Goal: Communication & Community: Ask a question

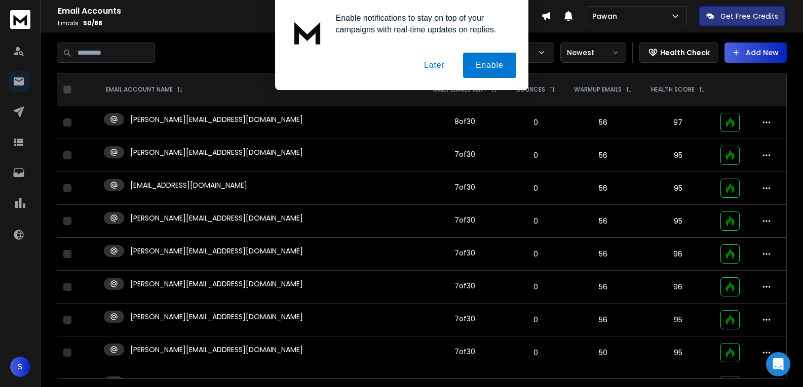
click at [444, 64] on button "Later" at bounding box center [434, 65] width 46 height 25
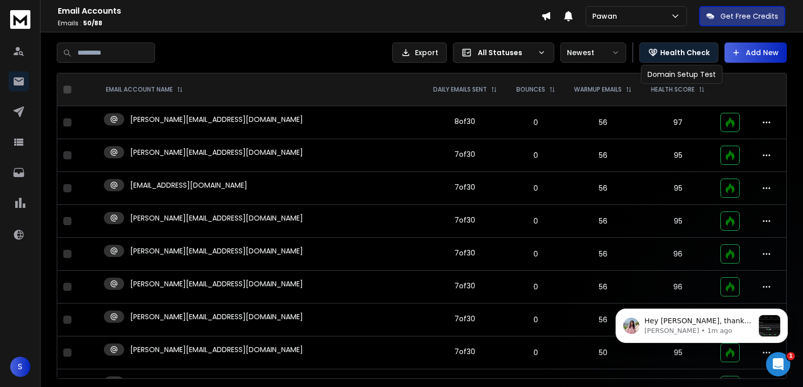
click at [672, 49] on p "Health Check" at bounding box center [685, 53] width 50 height 10
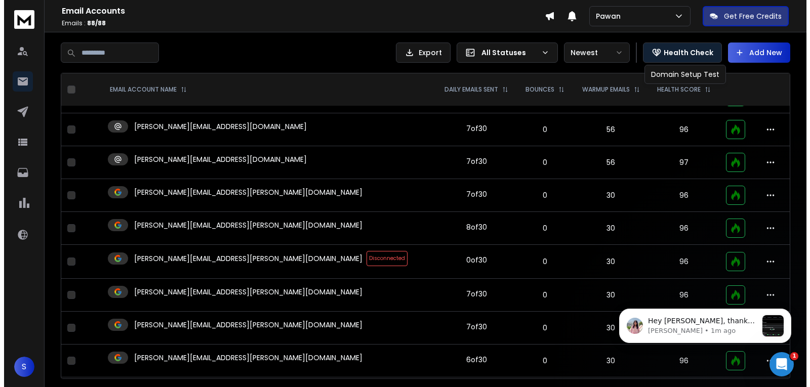
scroll to position [455, 0]
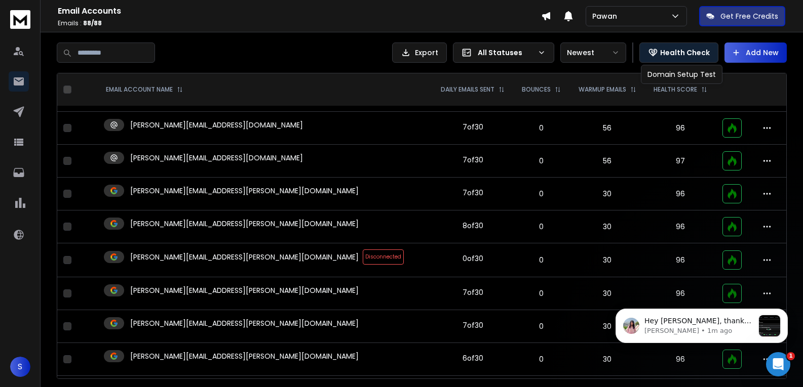
click at [363, 253] on span "Disconnected" at bounding box center [383, 257] width 41 height 15
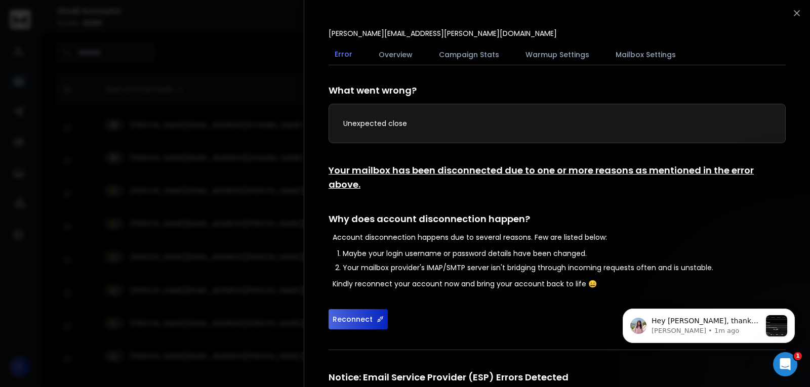
click at [357, 311] on button "Reconnect" at bounding box center [358, 319] width 59 height 20
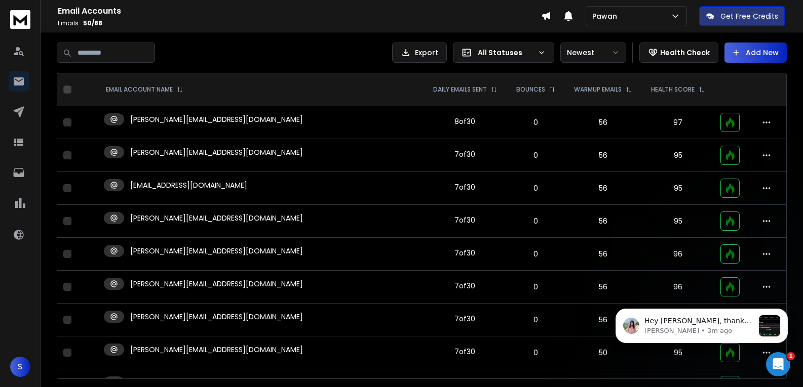
drag, startPoint x: 93, startPoint y: 19, endPoint x: 107, endPoint y: 20, distance: 13.7
click at [107, 20] on p "Emails : 50 / 88" at bounding box center [299, 23] width 483 height 8
click at [762, 122] on icon at bounding box center [766, 122] width 9 height 9
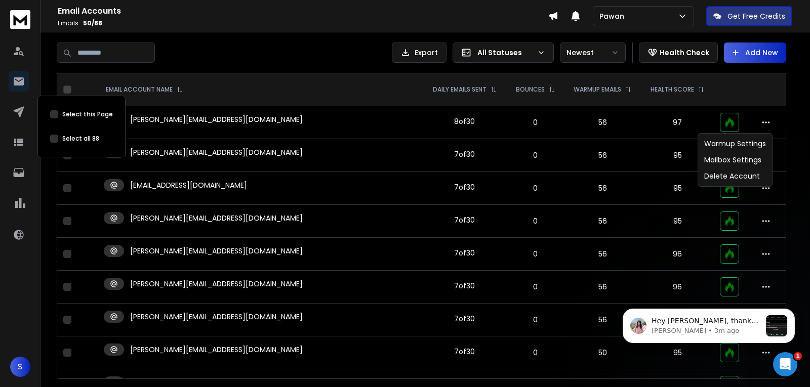
click at [68, 90] on button "Select this Page" at bounding box center [67, 90] width 8 height 8
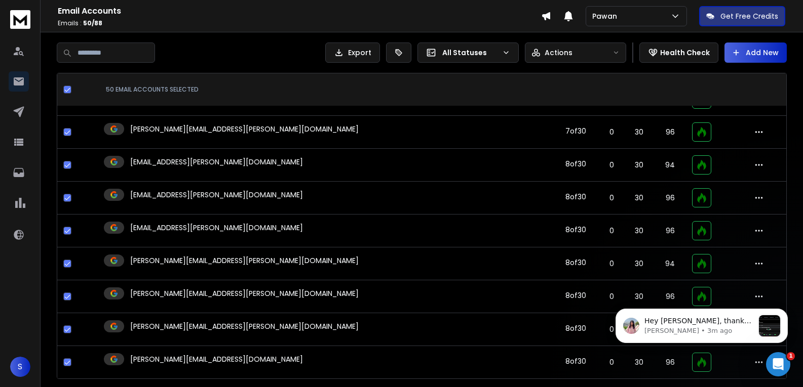
scroll to position [1398, 0]
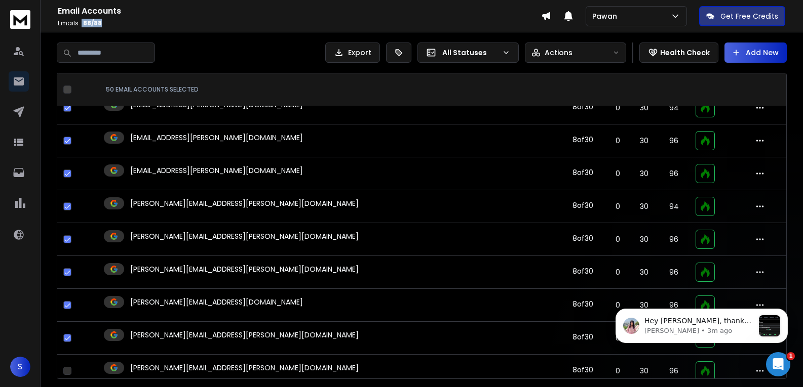
drag, startPoint x: 80, startPoint y: 24, endPoint x: 134, endPoint y: 30, distance: 54.5
click at [134, 30] on div "Email Accounts Emails : 88 / 88 Pawan Get Free Credits" at bounding box center [401, 16] width 803 height 32
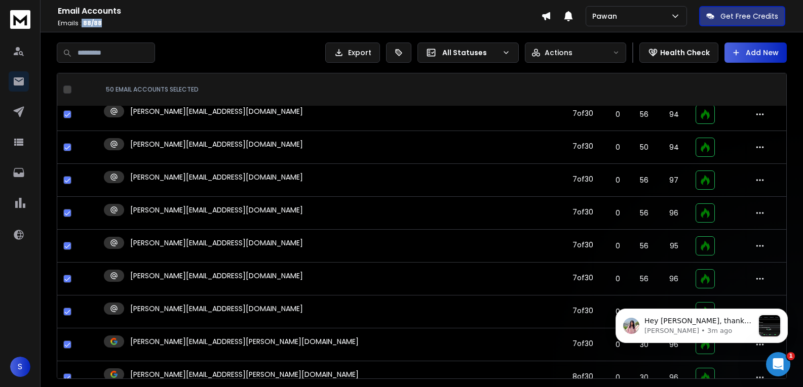
scroll to position [304, 0]
click at [676, 55] on p "Health Check" at bounding box center [685, 53] width 50 height 10
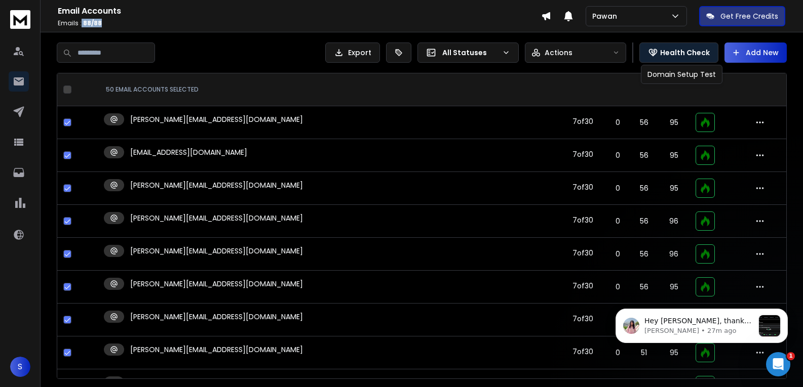
scroll to position [0, 0]
click at [16, 120] on link at bounding box center [19, 112] width 20 height 20
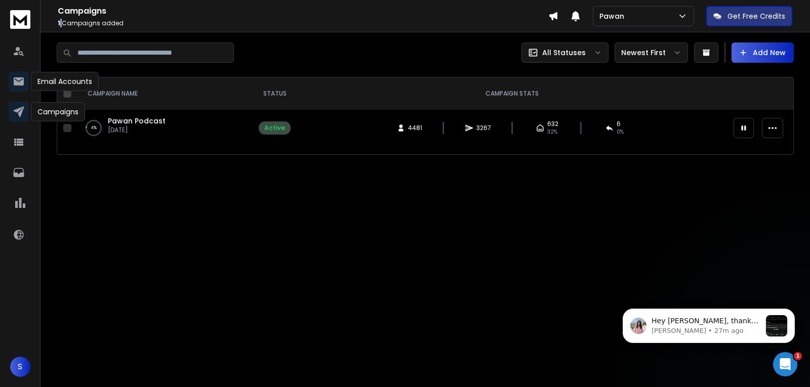
click at [20, 85] on icon at bounding box center [19, 81] width 10 height 8
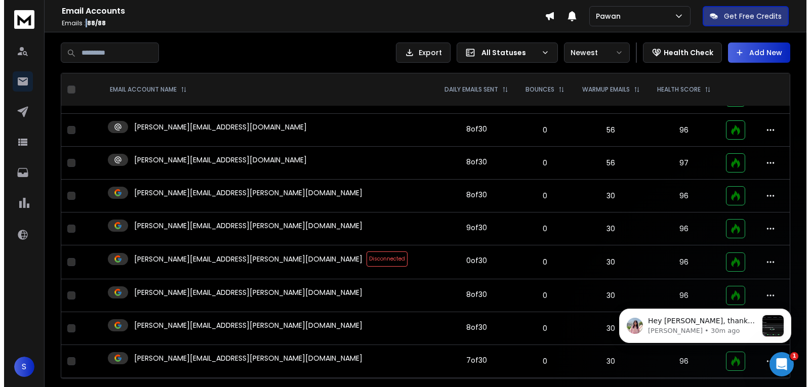
scroll to position [456, 0]
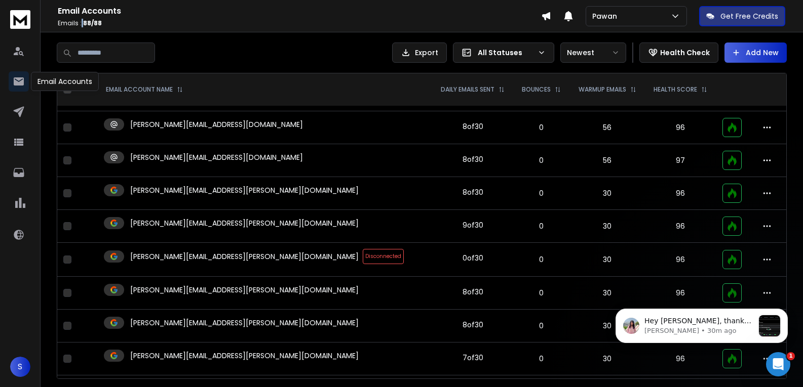
click at [762, 258] on icon at bounding box center [766, 259] width 9 height 9
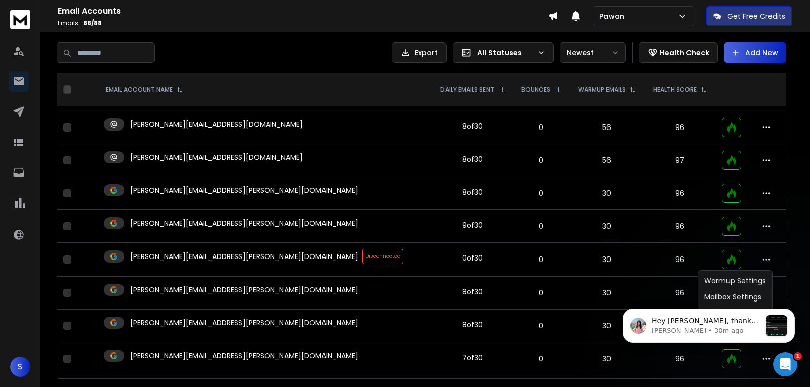
click at [223, 256] on p "[PERSON_NAME][EMAIL_ADDRESS][PERSON_NAME][DOMAIN_NAME]" at bounding box center [244, 257] width 228 height 10
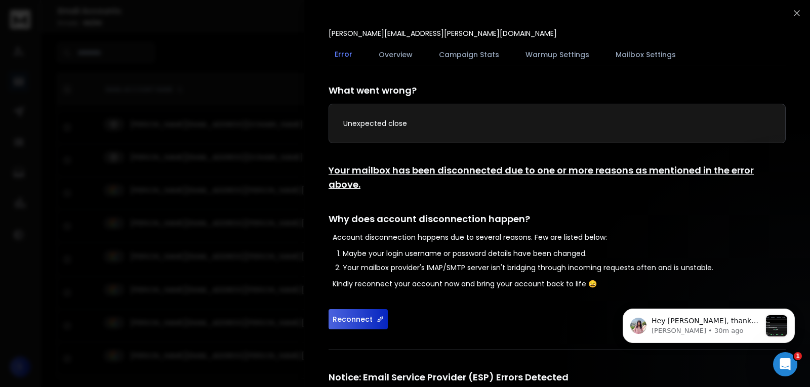
click at [362, 309] on button "Reconnect" at bounding box center [358, 319] width 59 height 20
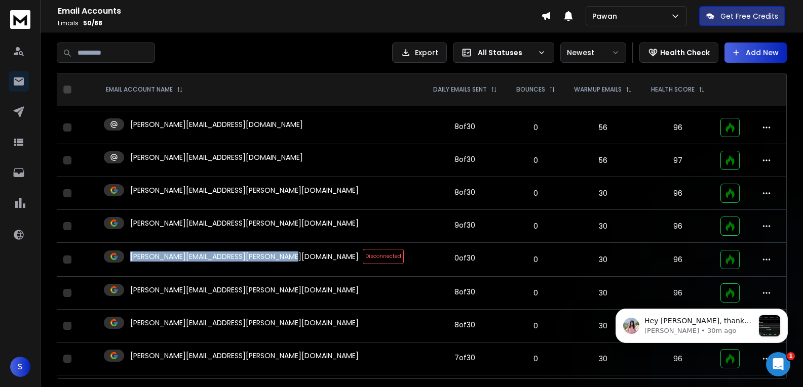
copy p "[PERSON_NAME][EMAIL_ADDRESS][PERSON_NAME][DOMAIN_NAME]"
drag, startPoint x: 129, startPoint y: 257, endPoint x: 292, endPoint y: 263, distance: 162.7
click at [292, 263] on div "tanner.dawson@thinksurfmediaservices.com Disconnected" at bounding box center [260, 256] width 313 height 15
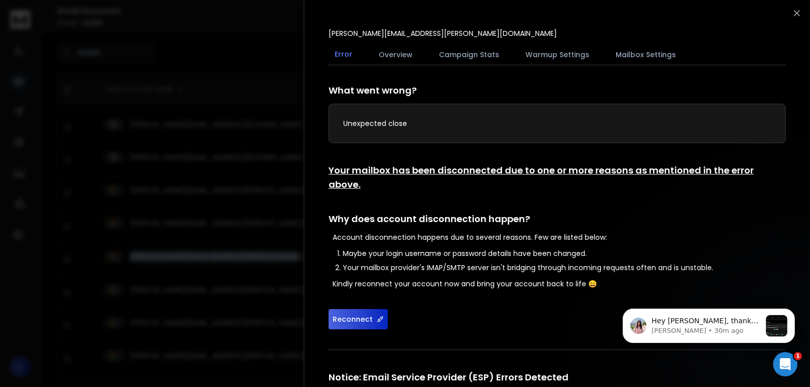
click at [355, 309] on button "Reconnect" at bounding box center [358, 319] width 59 height 20
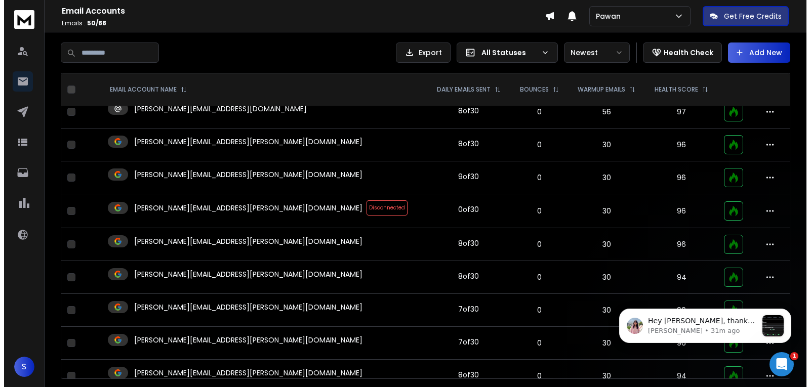
scroll to position [456, 0]
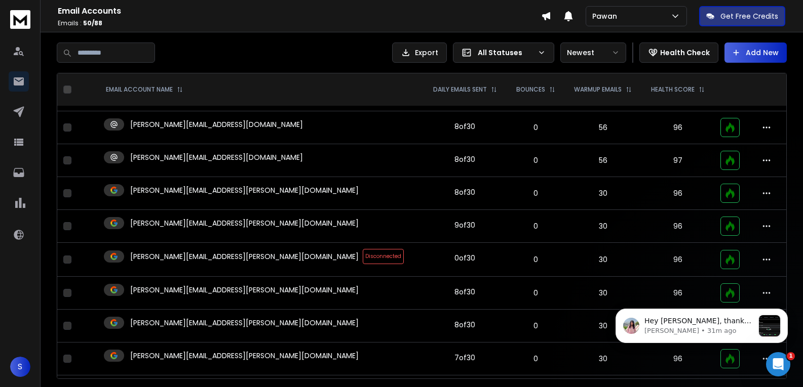
click at [725, 262] on icon at bounding box center [730, 260] width 10 height 10
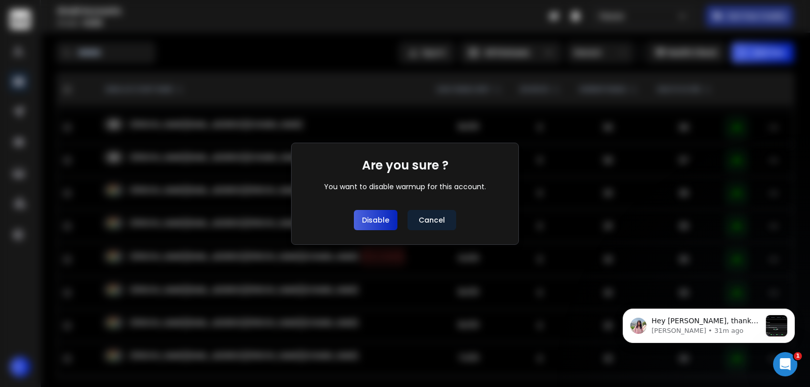
click at [424, 221] on button "Cancel" at bounding box center [432, 220] width 49 height 20
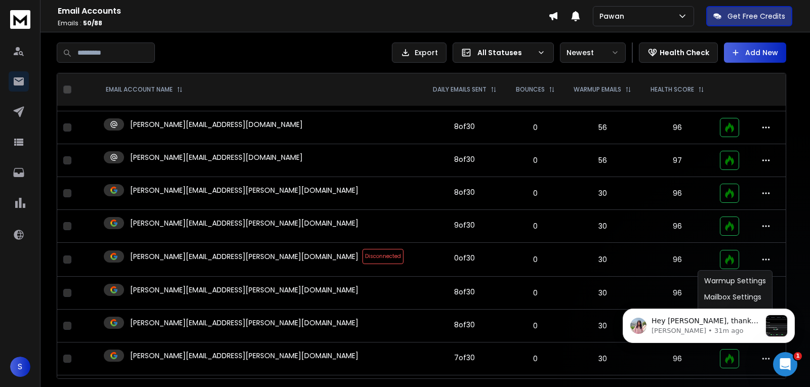
click at [762, 256] on icon at bounding box center [766, 259] width 9 height 9
click at [749, 271] on div "Warmup Settings Mailbox Settings Delete Account" at bounding box center [735, 297] width 75 height 54
click at [743, 276] on div "Warmup Settings" at bounding box center [735, 281] width 70 height 16
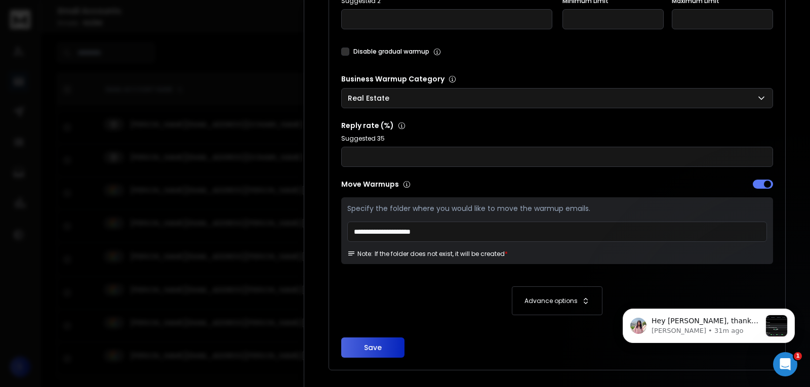
scroll to position [241, 0]
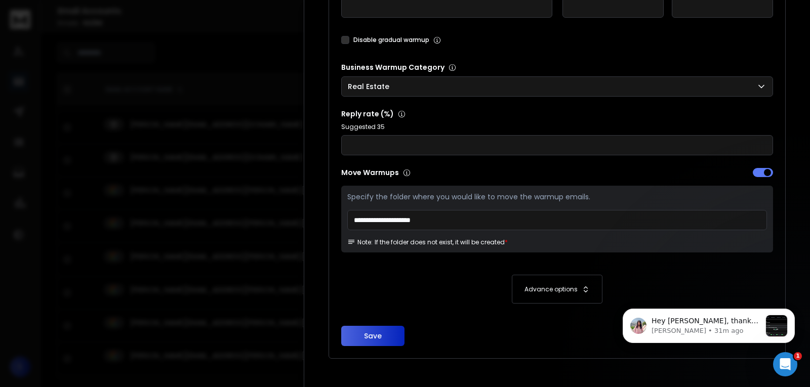
click at [388, 335] on button "Save" at bounding box center [372, 336] width 63 height 20
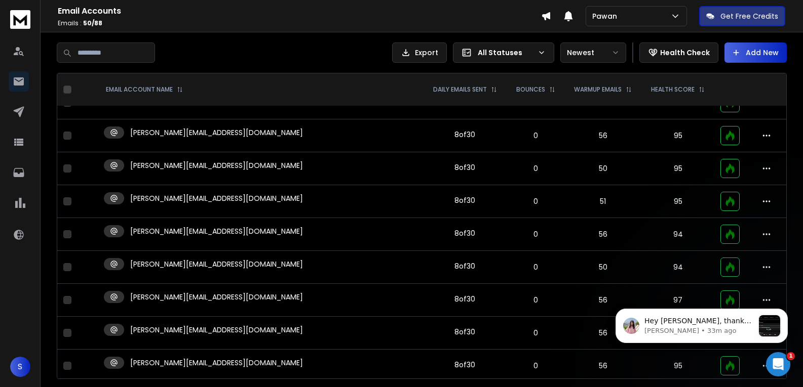
scroll to position [203, 0]
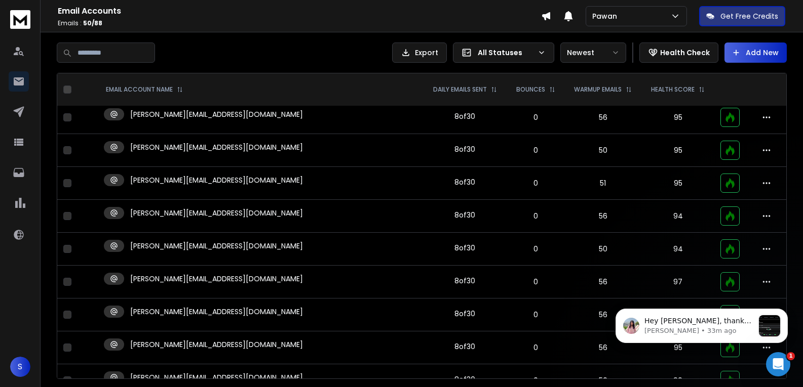
click at [781, 360] on icon "Open Intercom Messenger" at bounding box center [778, 365] width 17 height 17
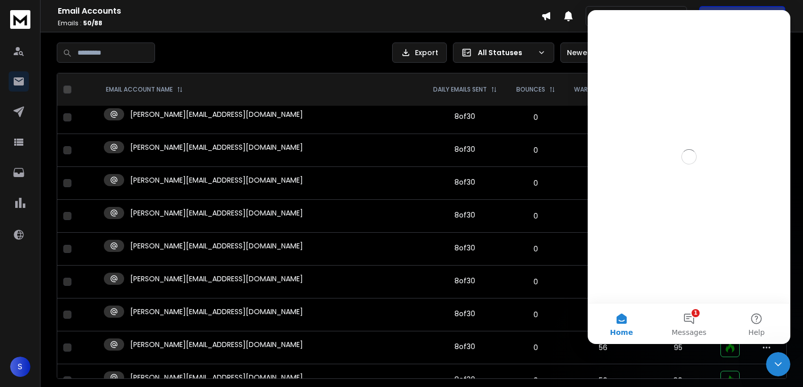
scroll to position [0, 0]
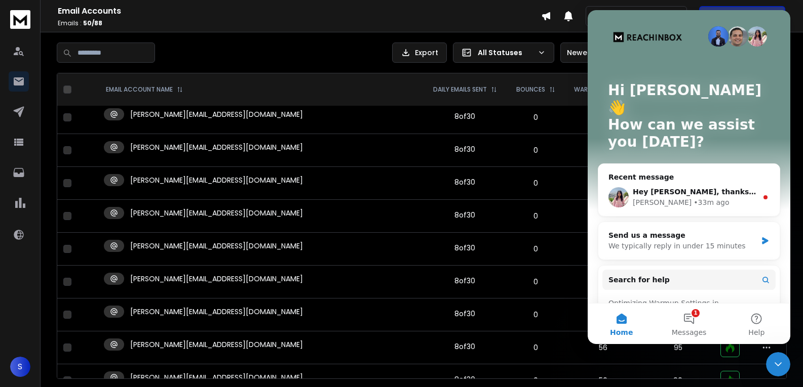
click at [781, 360] on icon "Close Intercom Messenger" at bounding box center [778, 365] width 12 height 12
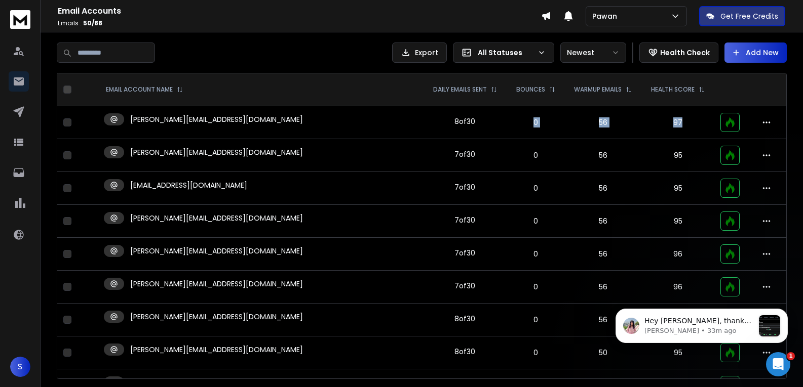
drag, startPoint x: 492, startPoint y: 121, endPoint x: 671, endPoint y: 127, distance: 178.9
click at [671, 127] on tr "derek@infothinksurfmedia.com 8 of 30 0 56 97" at bounding box center [421, 122] width 729 height 33
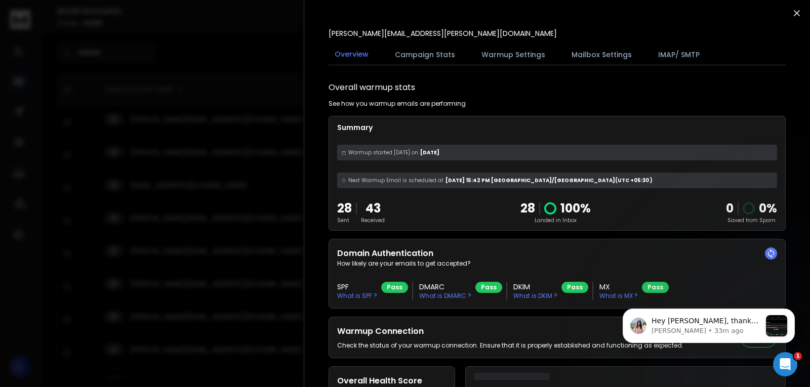
click at [793, 13] on icon "button" at bounding box center [797, 13] width 10 height 10
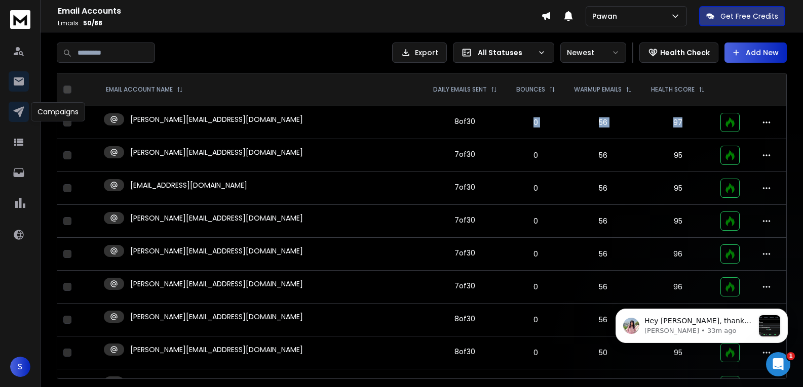
click at [21, 102] on link at bounding box center [19, 112] width 20 height 20
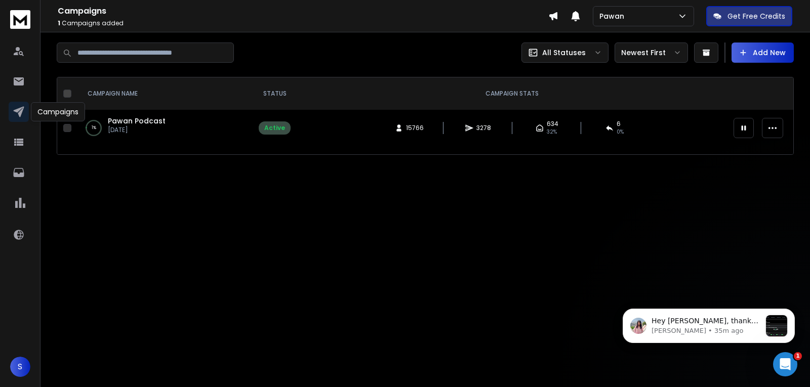
click at [298, 195] on div "Your warmest leads are on your site – Turn visits into conversations Reach Out …" at bounding box center [405, 193] width 810 height 387
click at [785, 370] on icon "Open Intercom Messenger" at bounding box center [785, 365] width 17 height 17
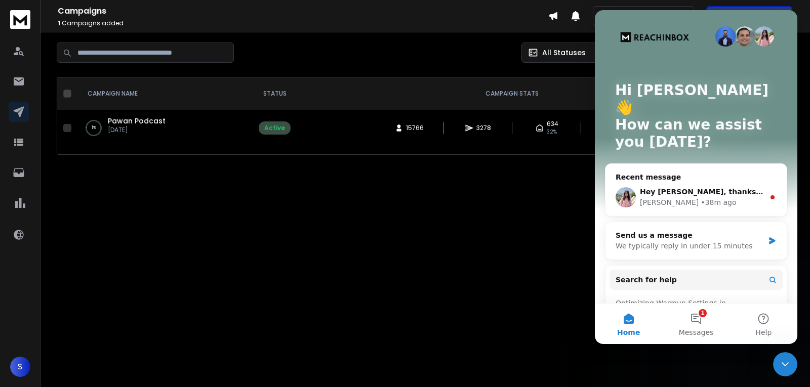
click at [780, 368] on icon "Close Intercom Messenger" at bounding box center [785, 365] width 12 height 12
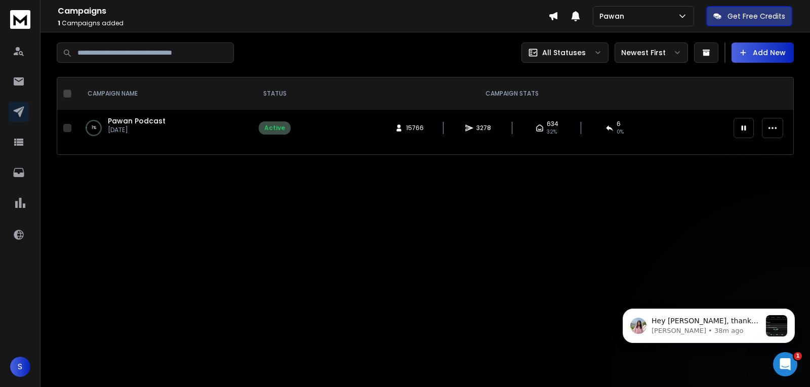
click at [231, 265] on div "Your warmest leads are on your site – Turn visits into conversations Reach Out …" at bounding box center [405, 193] width 810 height 387
click at [193, 280] on div "Your warmest leads are on your site – Turn visits into conversations Reach Out …" at bounding box center [405, 193] width 810 height 387
click at [13, 173] on icon at bounding box center [18, 172] width 11 height 9
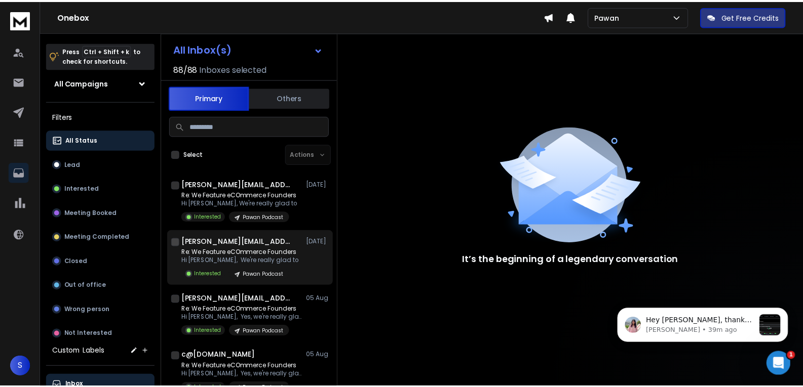
scroll to position [76, 0]
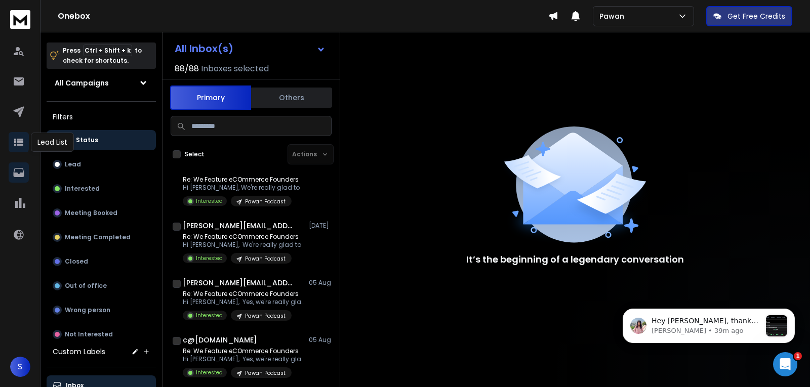
click at [18, 137] on icon at bounding box center [19, 142] width 12 height 12
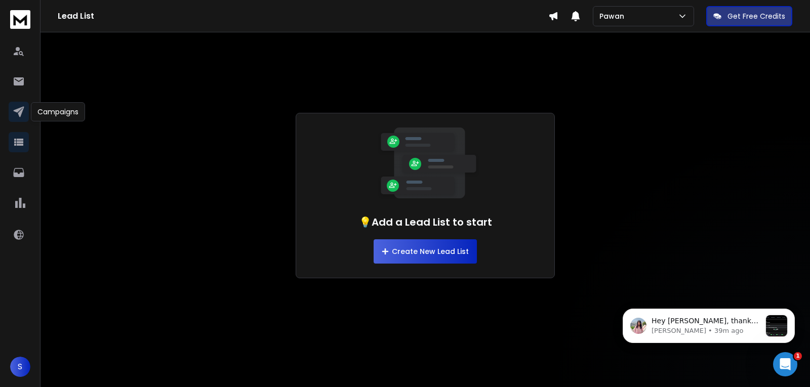
click at [22, 120] on link at bounding box center [19, 112] width 20 height 20
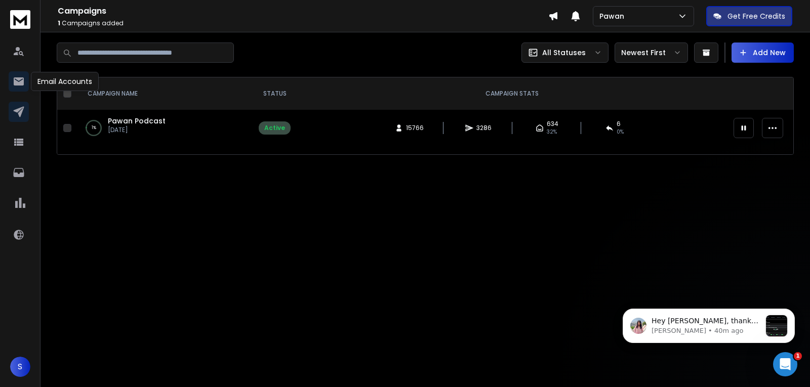
click at [13, 82] on icon at bounding box center [19, 81] width 12 height 12
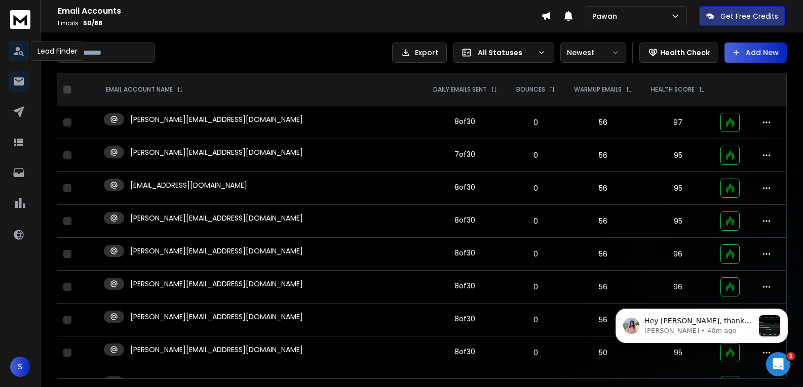
click at [20, 57] on link at bounding box center [19, 51] width 20 height 20
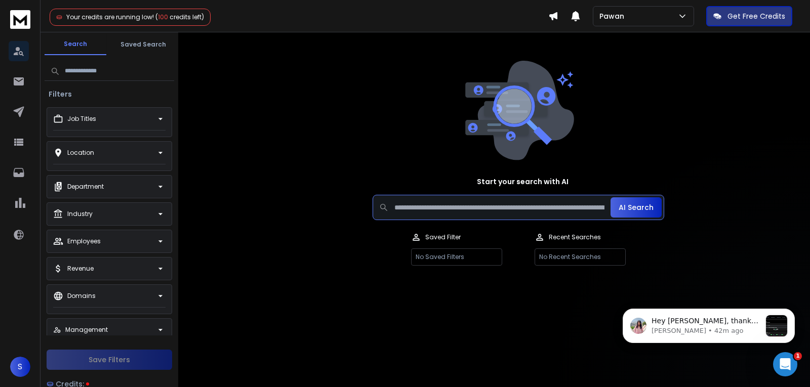
drag, startPoint x: 1300, startPoint y: 577, endPoint x: 694, endPoint y: 289, distance: 671.0
click html "Hey Sunkanta, thanks fro reaching out. You can check out if the DKIM and DMARC …"
click at [789, 365] on icon "Open Intercom Messenger" at bounding box center [785, 365] width 17 height 17
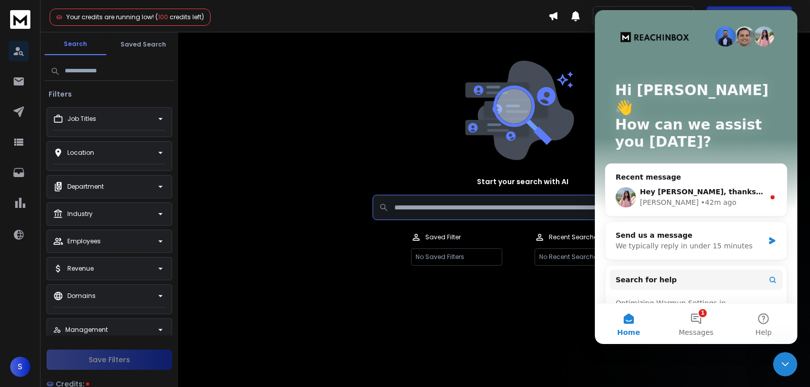
click at [789, 365] on icon "Close Intercom Messenger" at bounding box center [785, 365] width 12 height 12
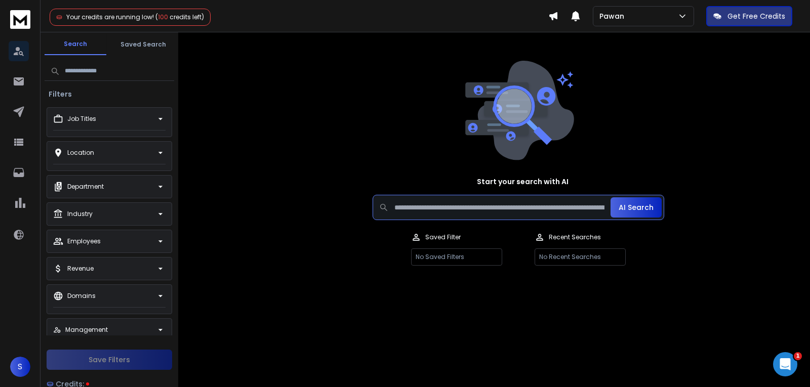
click at [789, 365] on icon "Open Intercom Messenger" at bounding box center [785, 365] width 17 height 17
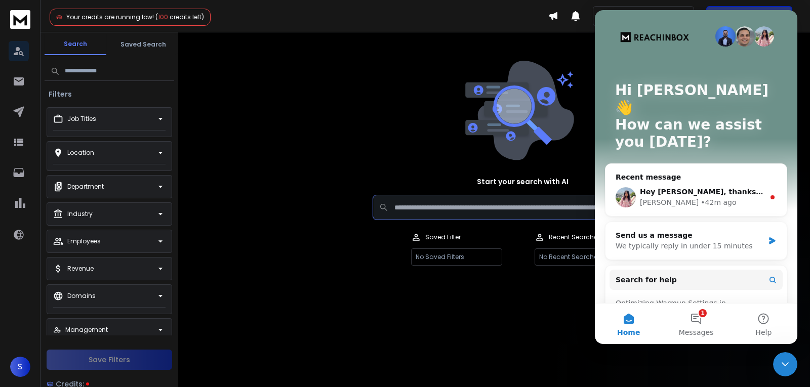
click at [789, 365] on icon "Close Intercom Messenger" at bounding box center [785, 365] width 12 height 12
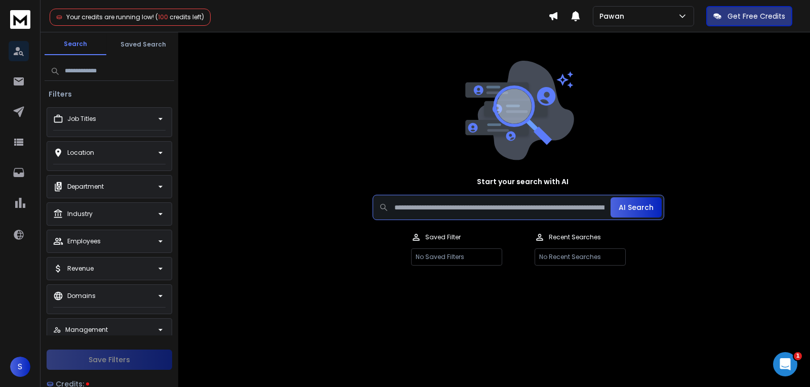
click at [789, 365] on icon "Open Intercom Messenger" at bounding box center [785, 365] width 17 height 17
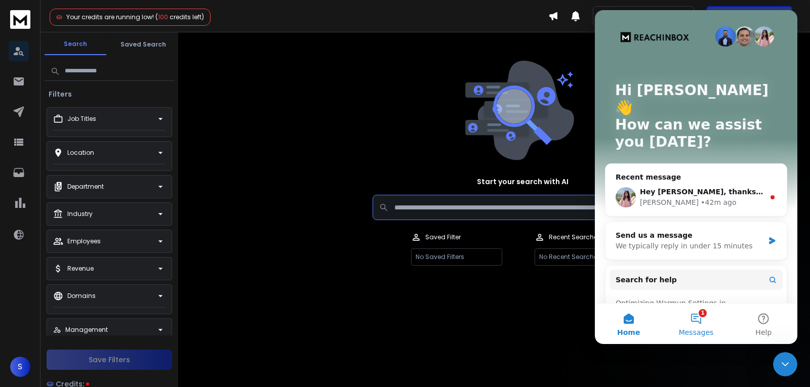
click at [689, 320] on button "1 Messages" at bounding box center [695, 324] width 67 height 41
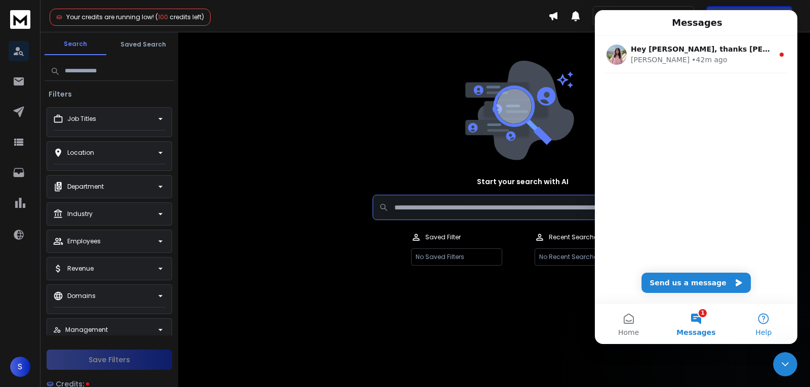
click at [759, 325] on button "Help" at bounding box center [763, 324] width 67 height 41
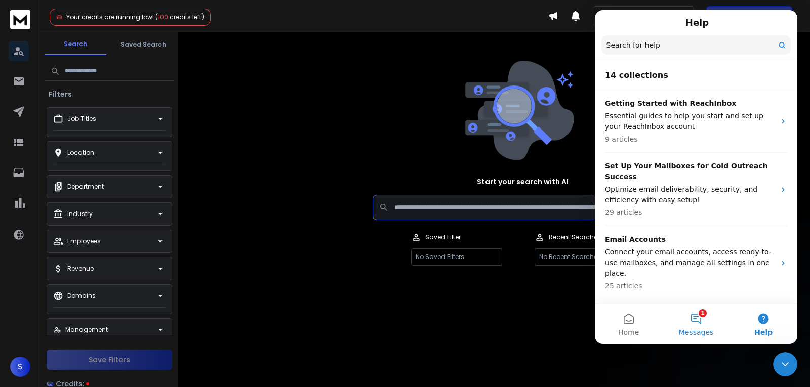
click at [717, 325] on button "1 Messages" at bounding box center [695, 324] width 67 height 41
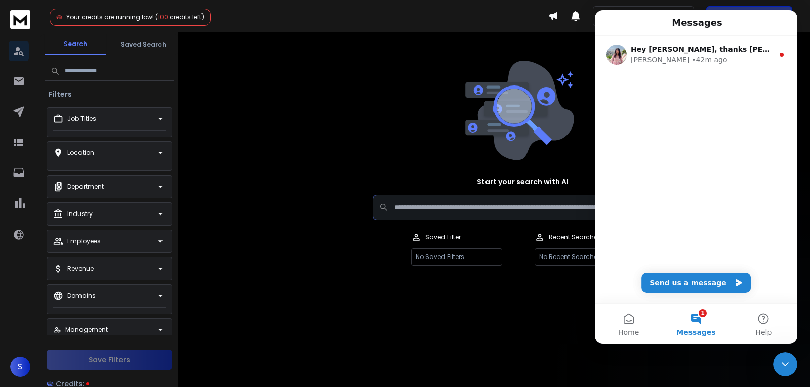
click at [700, 326] on button "1 Messages" at bounding box center [695, 324] width 67 height 41
click at [722, 285] on button "Send us a message" at bounding box center [696, 283] width 109 height 20
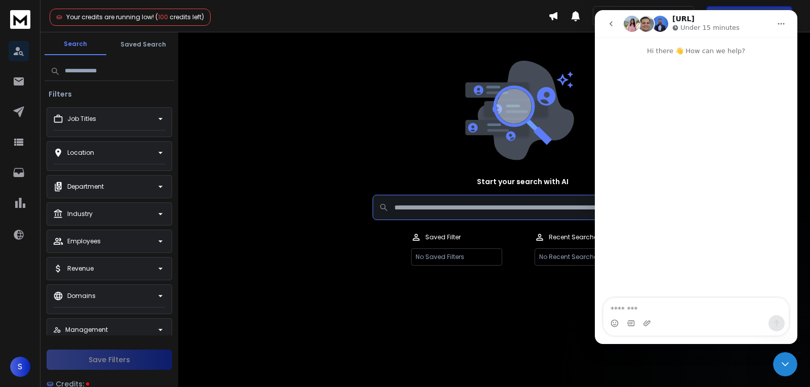
click at [326, 321] on div "Your warmest leads are on your site – Turn visits into conversations Reach Out …" at bounding box center [405, 193] width 810 height 387
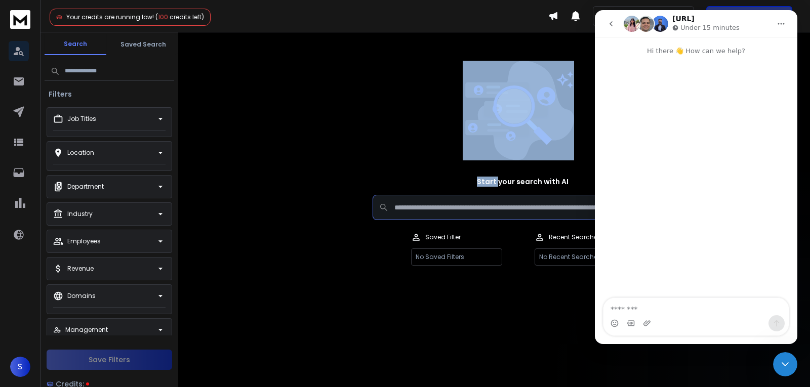
click at [326, 321] on div "Your warmest leads are on your site – Turn visits into conversations Reach Out …" at bounding box center [405, 193] width 810 height 387
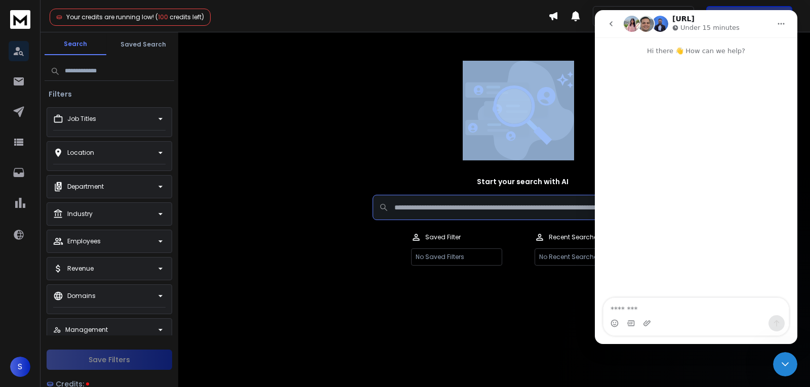
click at [326, 321] on div "Your warmest leads are on your site – Turn visits into conversations Reach Out …" at bounding box center [405, 193] width 810 height 387
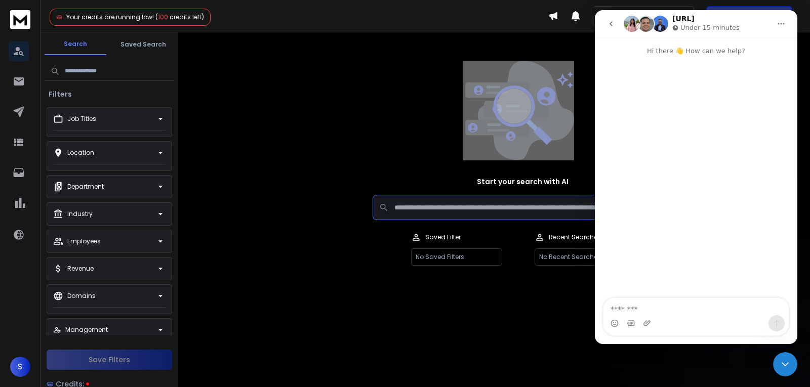
click at [785, 21] on icon "Home" at bounding box center [781, 24] width 8 height 8
click at [760, 58] on div "Expand window" at bounding box center [755, 49] width 84 height 21
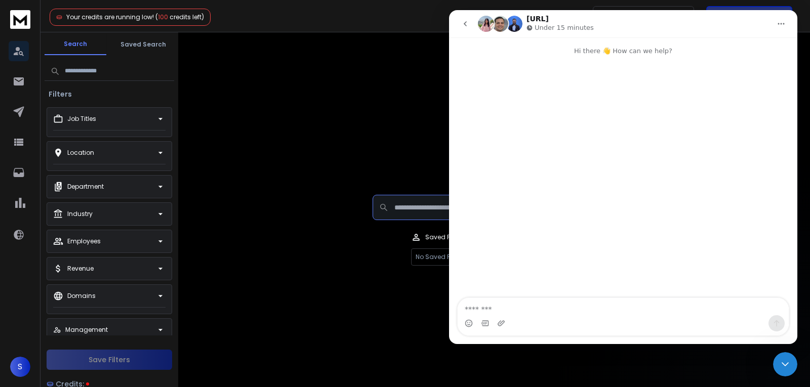
click at [605, 249] on div "Intercom messenger" at bounding box center [623, 177] width 348 height 243
click at [500, 318] on div "Intercom messenger" at bounding box center [502, 324] width 11 height 16
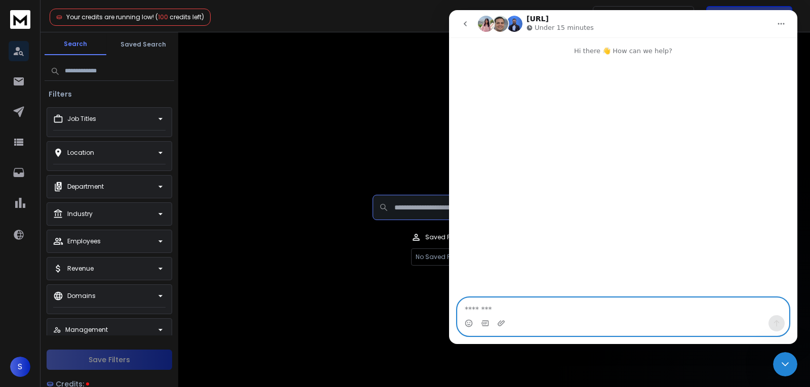
click at [506, 308] on textarea "Message…" at bounding box center [623, 306] width 331 height 17
type textarea "***"
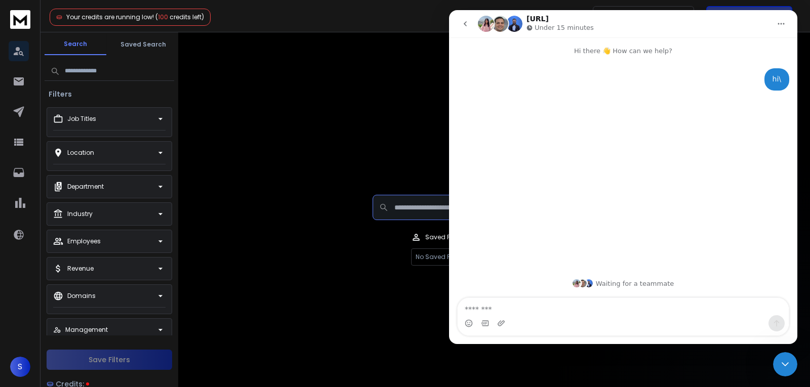
click at [780, 25] on icon "Home" at bounding box center [781, 24] width 8 height 8
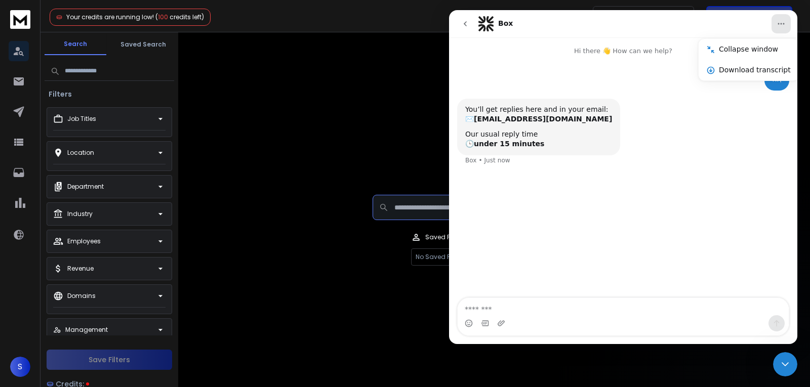
click at [361, 132] on div "Start your search with AI" at bounding box center [518, 116] width 648 height 142
click at [791, 360] on icon "Close Intercom Messenger" at bounding box center [785, 365] width 12 height 12
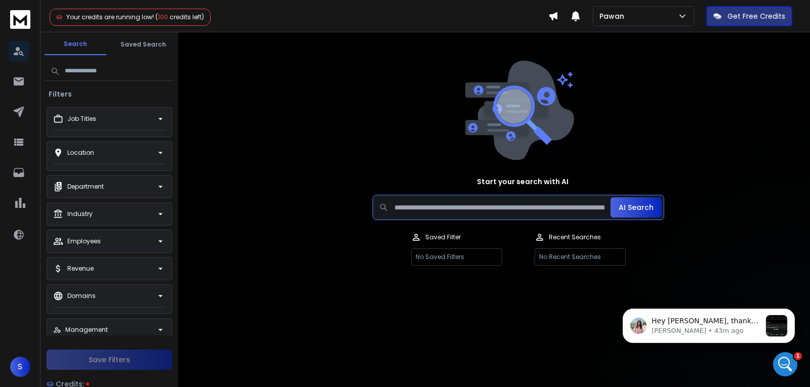
click at [115, 210] on div "Industry" at bounding box center [109, 214] width 112 height 10
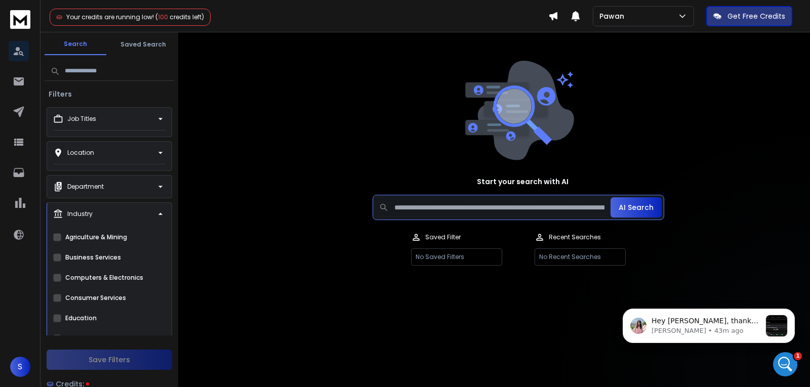
click at [103, 242] on div "Agriculture & Mining" at bounding box center [109, 237] width 112 height 20
drag, startPoint x: 1572, startPoint y: 719, endPoint x: 786, endPoint y: 367, distance: 861.0
click at [786, 367] on icon "Open Intercom Messenger" at bounding box center [785, 365] width 17 height 17
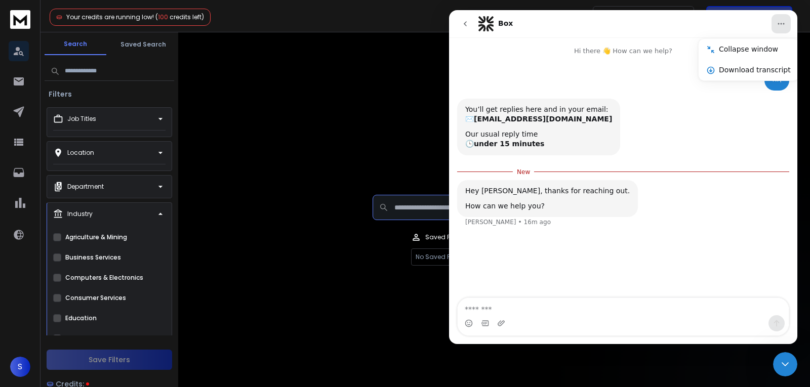
scroll to position [2, 0]
click at [784, 22] on icon "Home" at bounding box center [781, 24] width 8 height 8
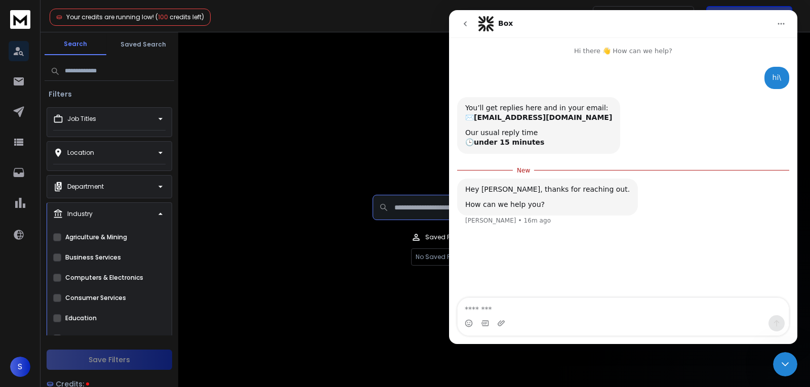
click at [784, 22] on icon "Home" at bounding box center [781, 24] width 8 height 8
click at [326, 100] on div "Start your search with AI" at bounding box center [518, 116] width 648 height 142
click at [98, 235] on label "Agriculture & Mining" at bounding box center [96, 237] width 62 height 8
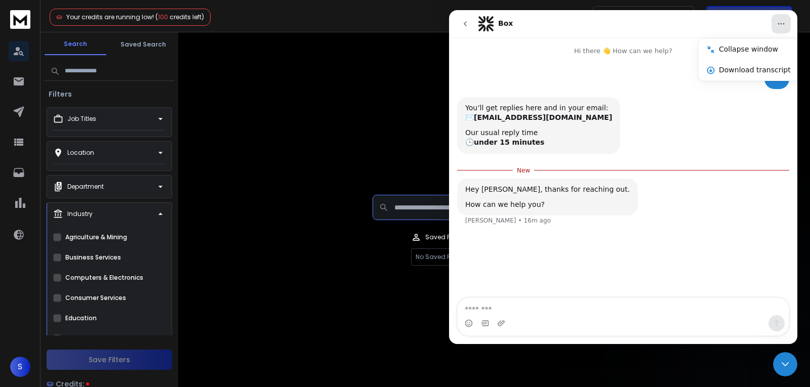
click at [61, 235] on Mining "Agriculture & Mining" at bounding box center [57, 237] width 8 height 8
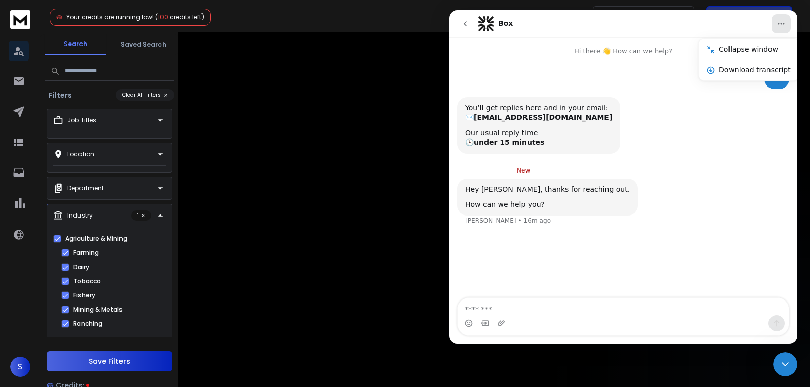
click at [91, 271] on div "Farming Dairy Tobacco Fishery Mining & Metals Ranching" at bounding box center [113, 288] width 104 height 79
